Goal: Communication & Community: Answer question/provide support

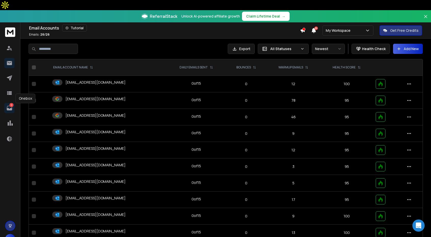
click at [12, 103] on link "9" at bounding box center [9, 108] width 10 height 10
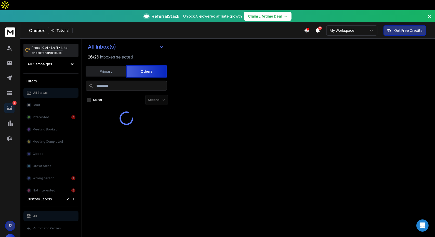
click at [155, 65] on button "Others" at bounding box center [146, 71] width 41 height 12
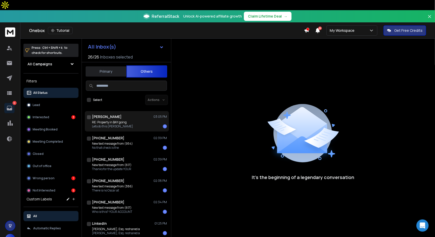
click at [129, 120] on div "RE: Property in BAY going Lets do this [PERSON_NAME] 1" at bounding box center [129, 124] width 75 height 8
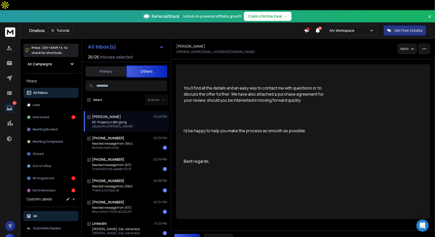
scroll to position [581, 0]
click at [185, 237] on div "Reply" at bounding box center [182, 239] width 9 height 5
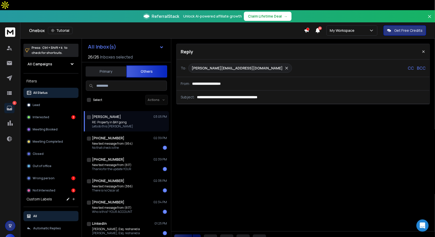
scroll to position [0, 0]
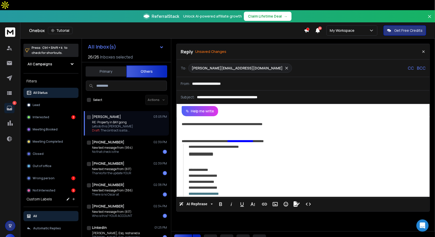
click at [184, 235] on button "Send" at bounding box center [183, 240] width 18 height 10
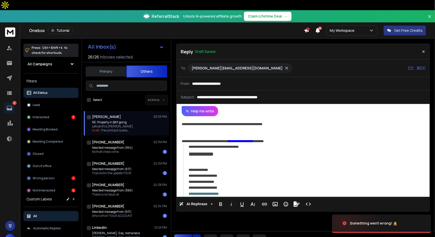
click at [432, 13] on button "Close banner" at bounding box center [429, 19] width 7 height 12
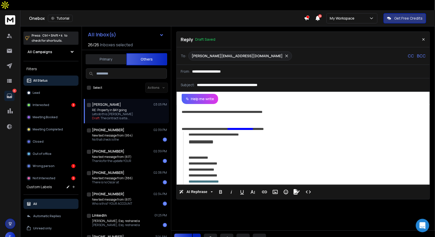
click at [425, 226] on icon "Open Intercom Messenger" at bounding box center [422, 226] width 7 height 7
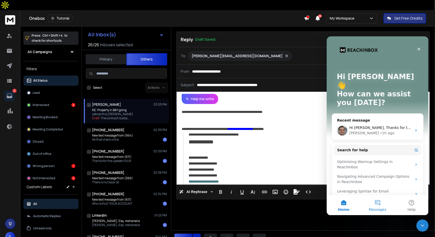
click at [374, 204] on button "Messages" at bounding box center [377, 205] width 34 height 20
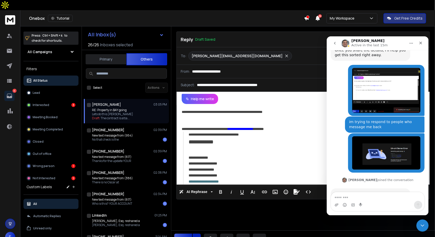
scroll to position [196, 0]
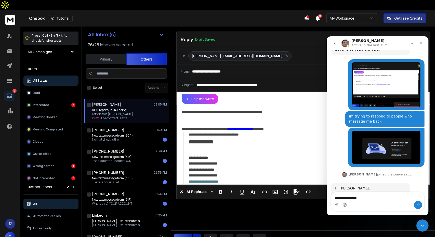
type textarea "**********"
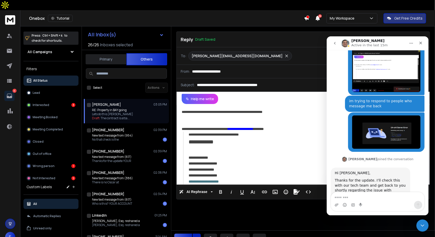
scroll to position [211, 0]
click at [424, 226] on icon "Close Intercom Messenger" at bounding box center [421, 225] width 6 height 6
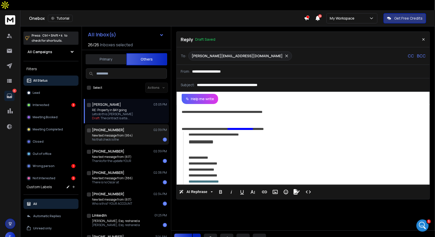
click at [119, 138] on p "No that check is the" at bounding box center [112, 140] width 41 height 4
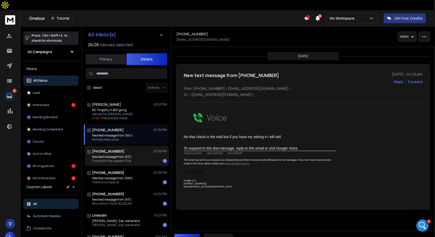
click at [141, 149] on div "[PHONE_NUMBER] 02:39 PM" at bounding box center [129, 151] width 75 height 5
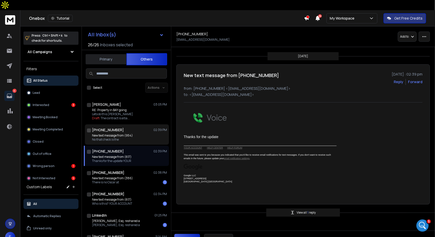
click at [138, 128] on div "[PHONE_NUMBER] 02:39 PM" at bounding box center [129, 130] width 75 height 5
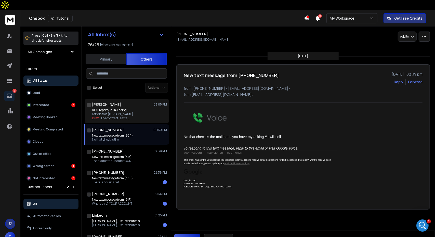
click at [135, 108] on div "RE: Property in BAY going Lets do this [PERSON_NAME] Draft: The contract is att…" at bounding box center [129, 114] width 75 height 12
